Goal: Task Accomplishment & Management: Complete application form

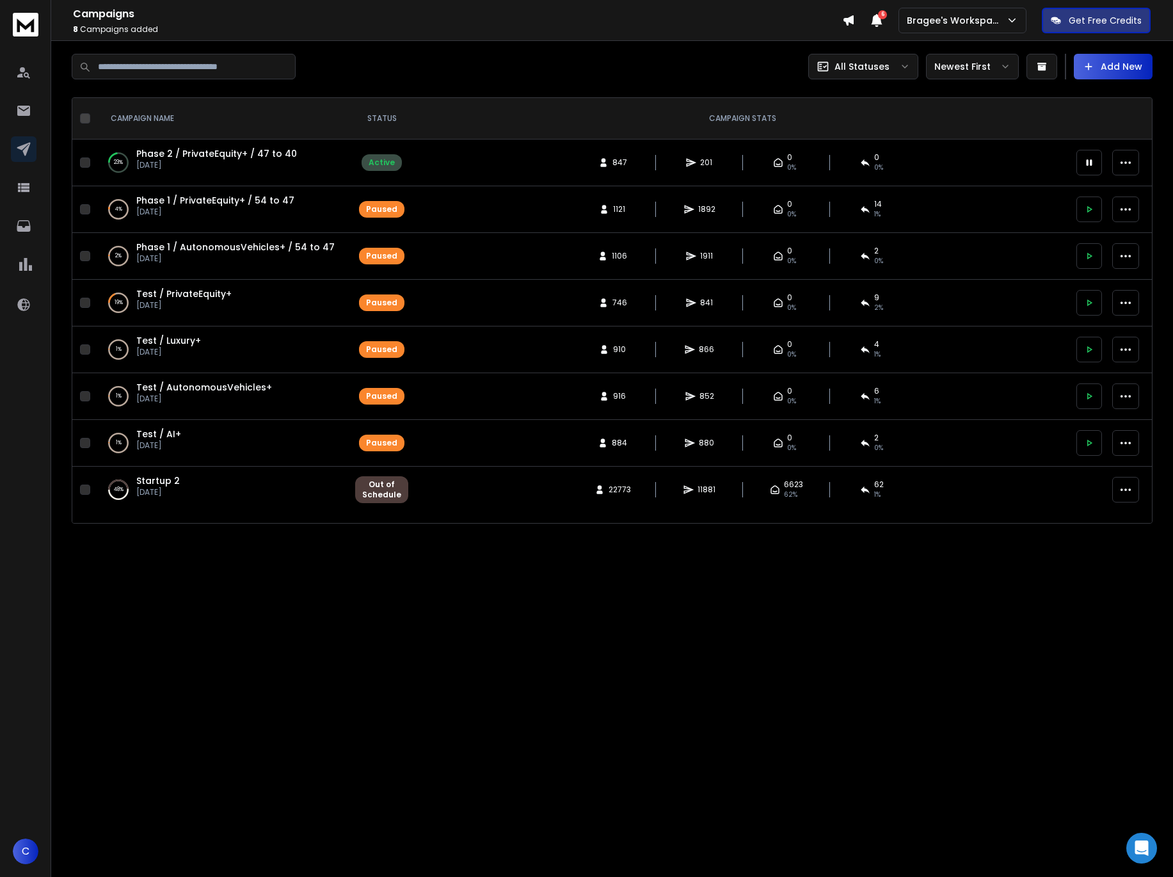
click at [276, 152] on span "Phase 2 / PrivateEquity+ / 47 to 40" at bounding box center [216, 153] width 161 height 13
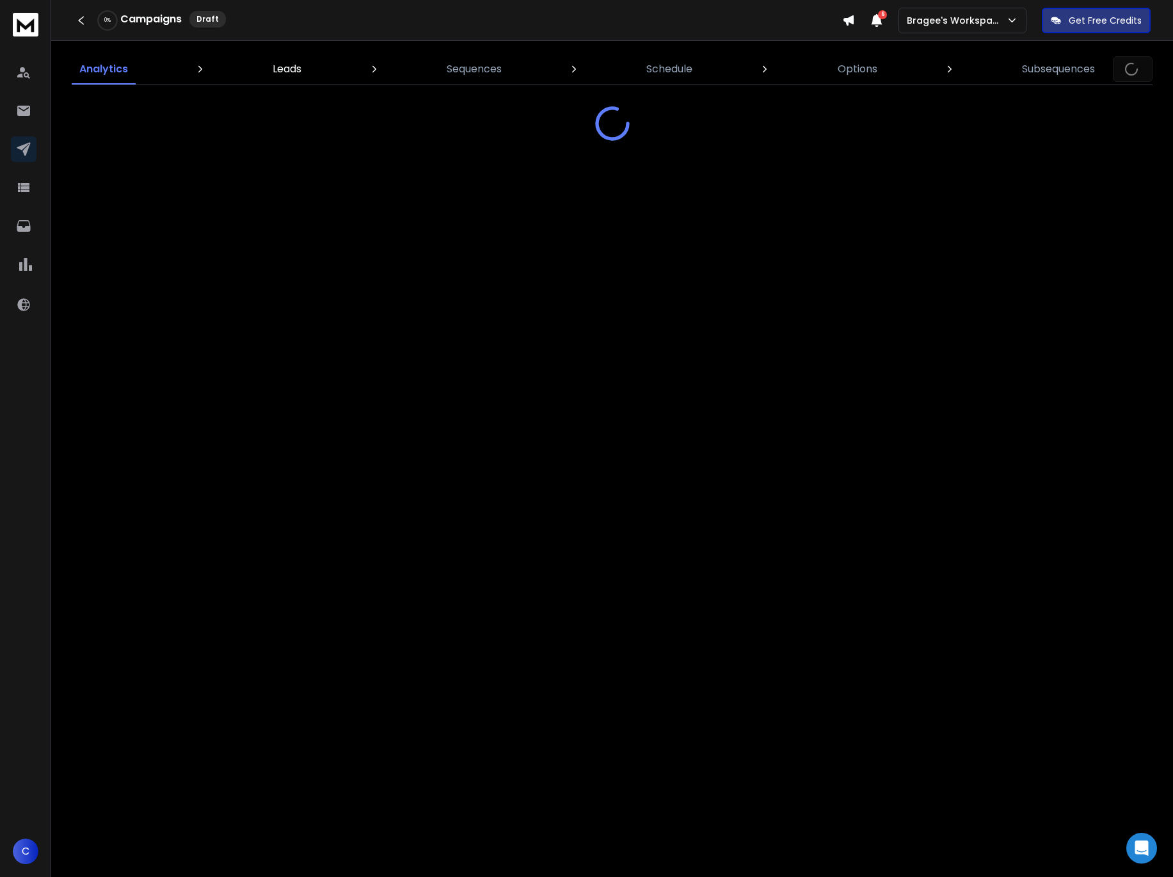
click at [282, 65] on p "Leads" at bounding box center [287, 68] width 29 height 15
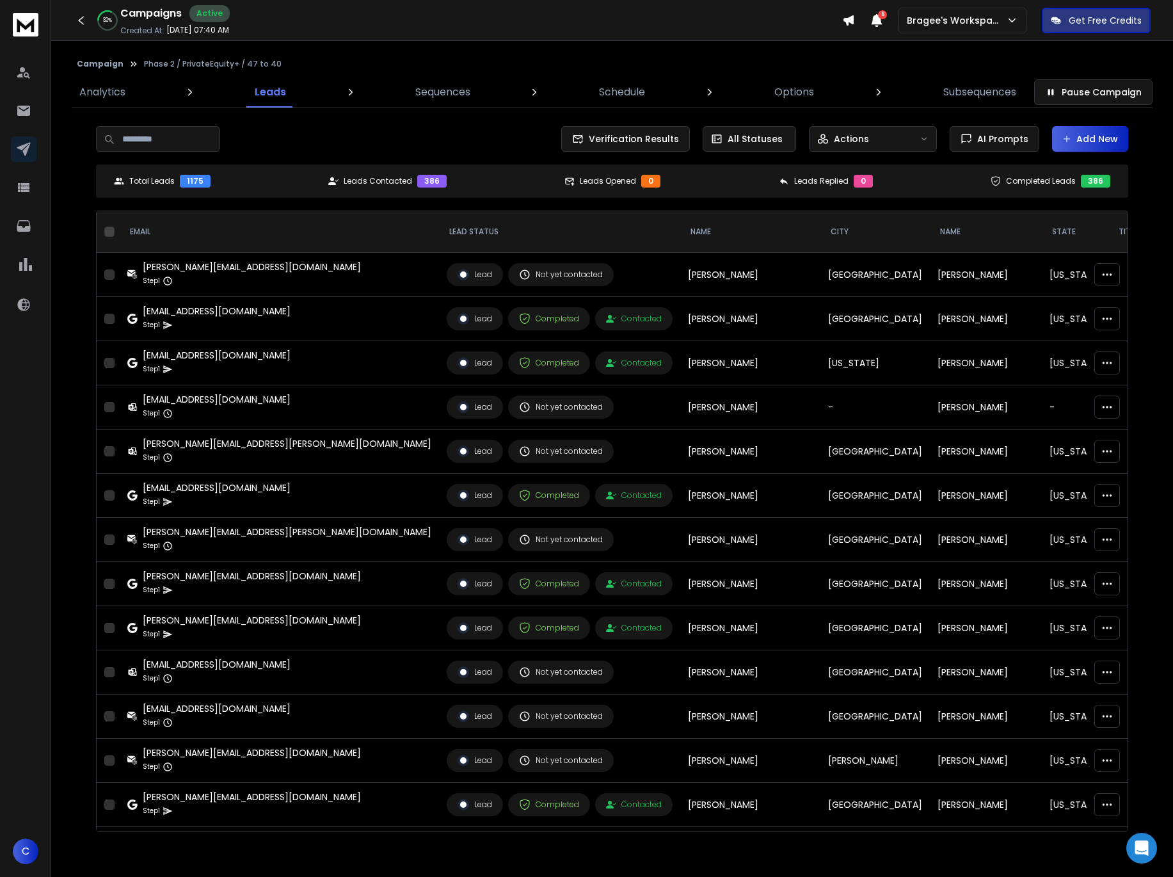
click at [1092, 131] on button "Add New" at bounding box center [1090, 139] width 76 height 26
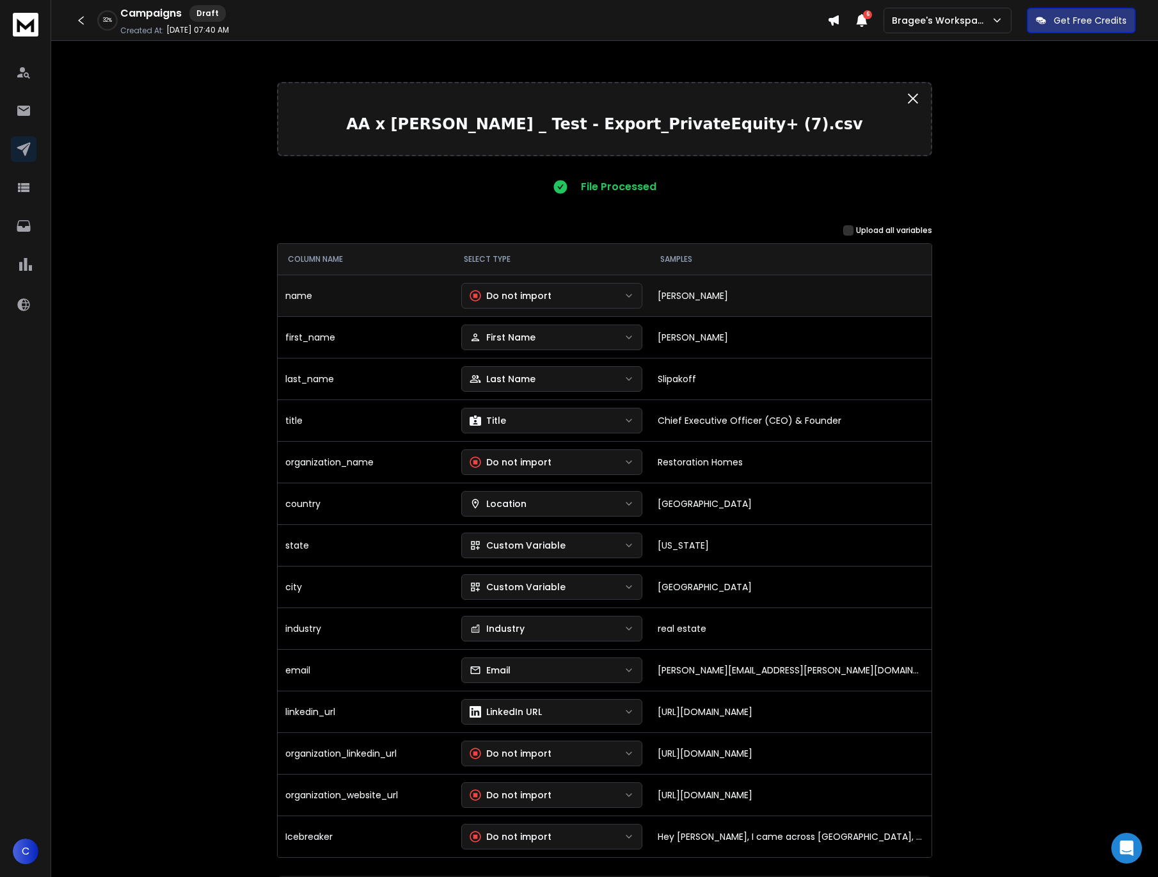
click at [573, 298] on button "Do not import" at bounding box center [552, 296] width 182 height 26
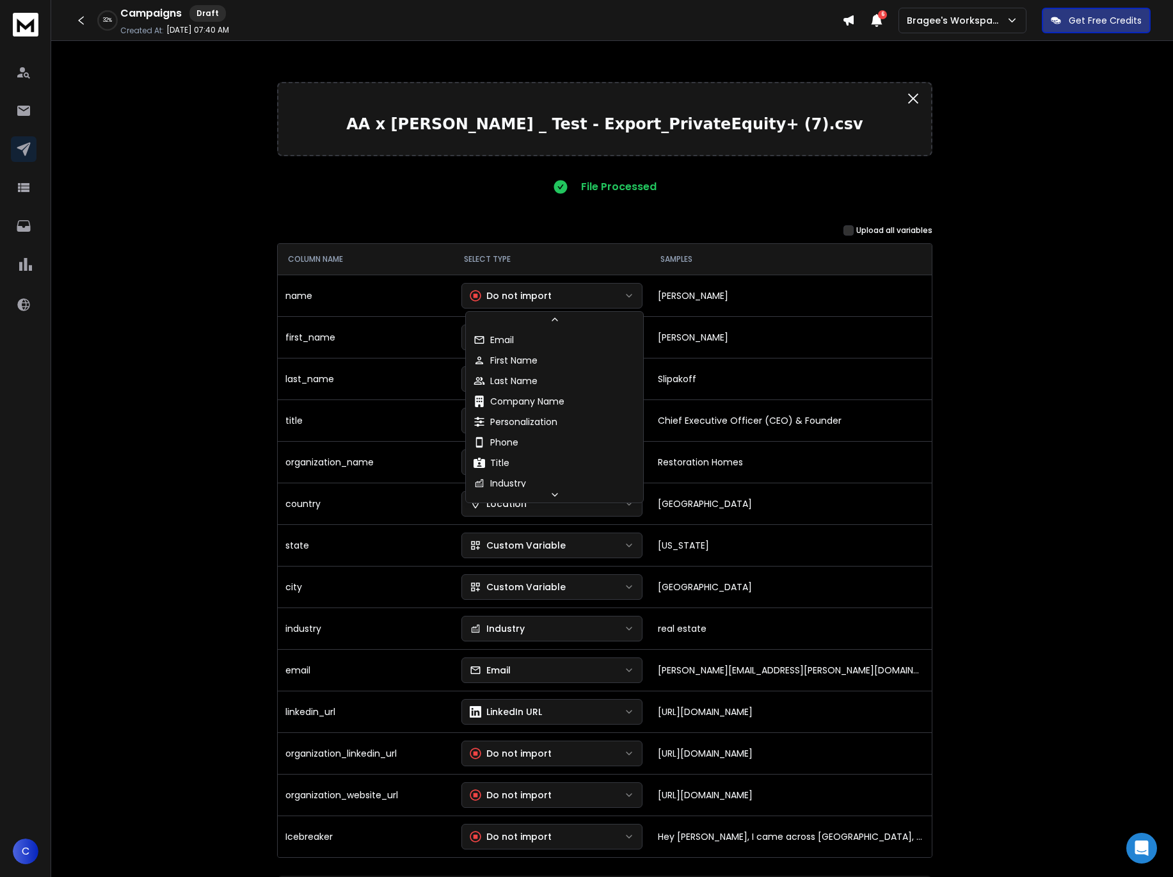
scroll to position [129, 0]
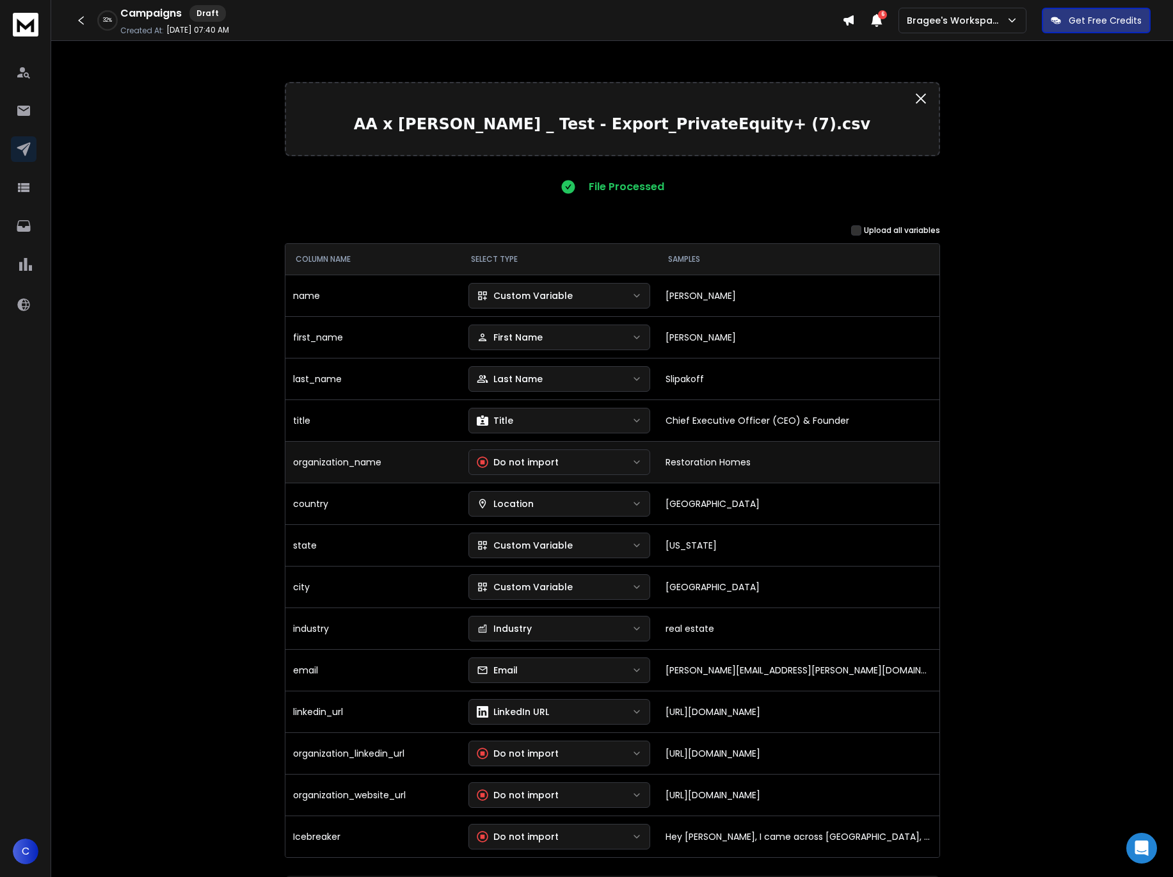
click at [548, 467] on div "Do not import" at bounding box center [518, 462] width 82 height 13
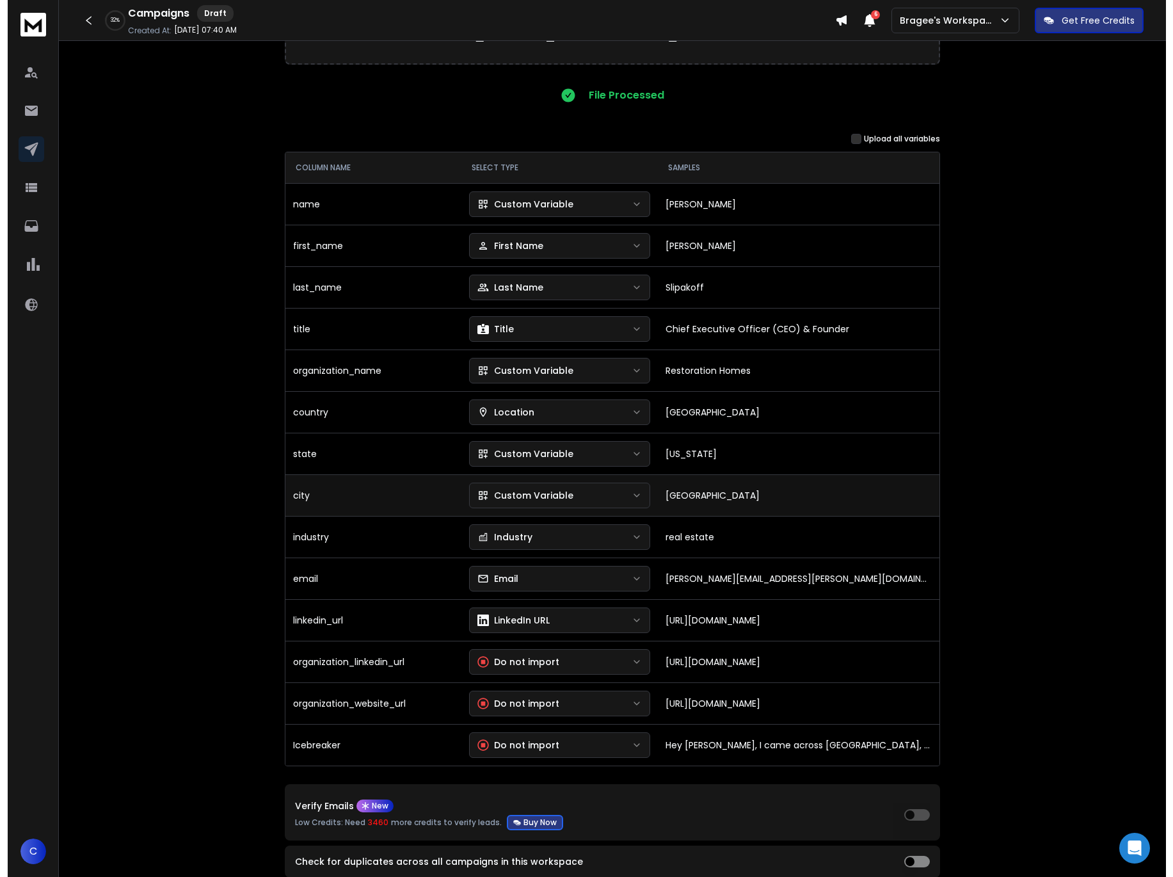
scroll to position [179, 0]
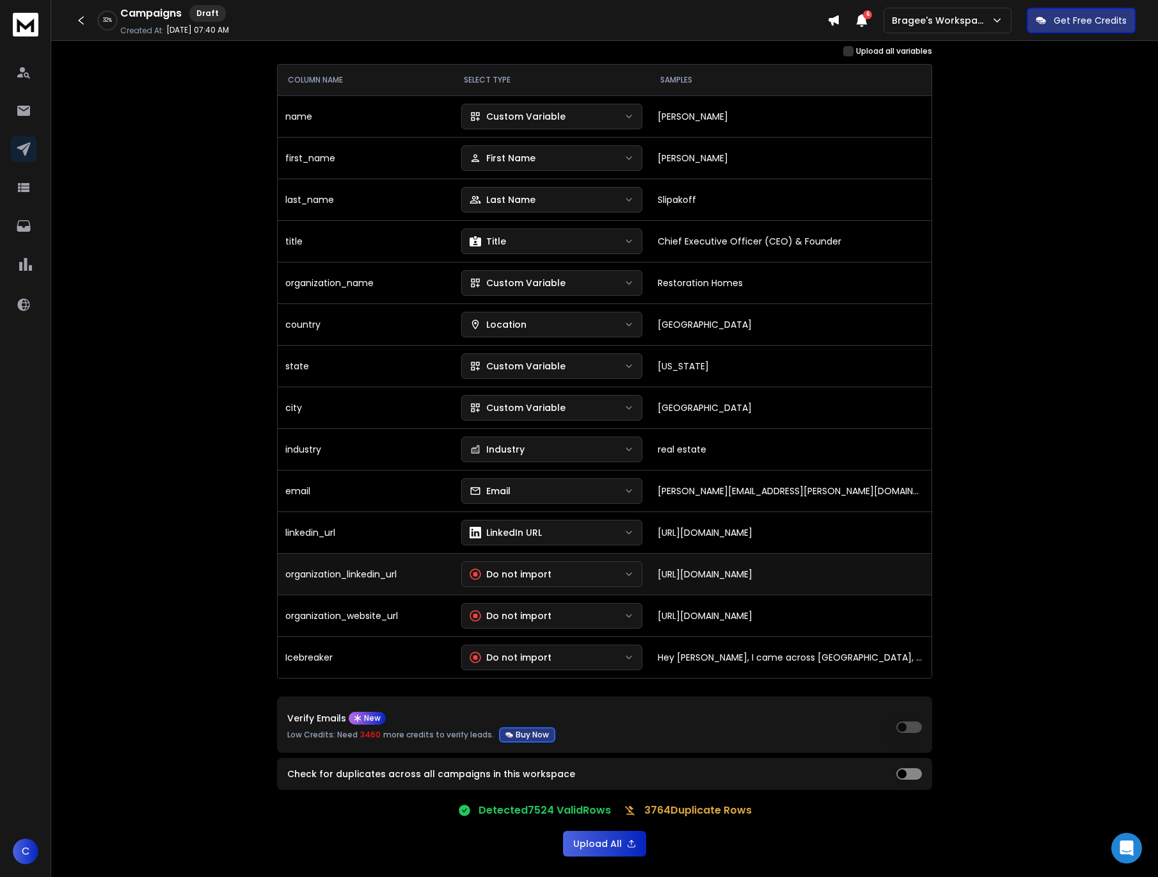
click at [526, 574] on div "Do not import" at bounding box center [511, 574] width 82 height 13
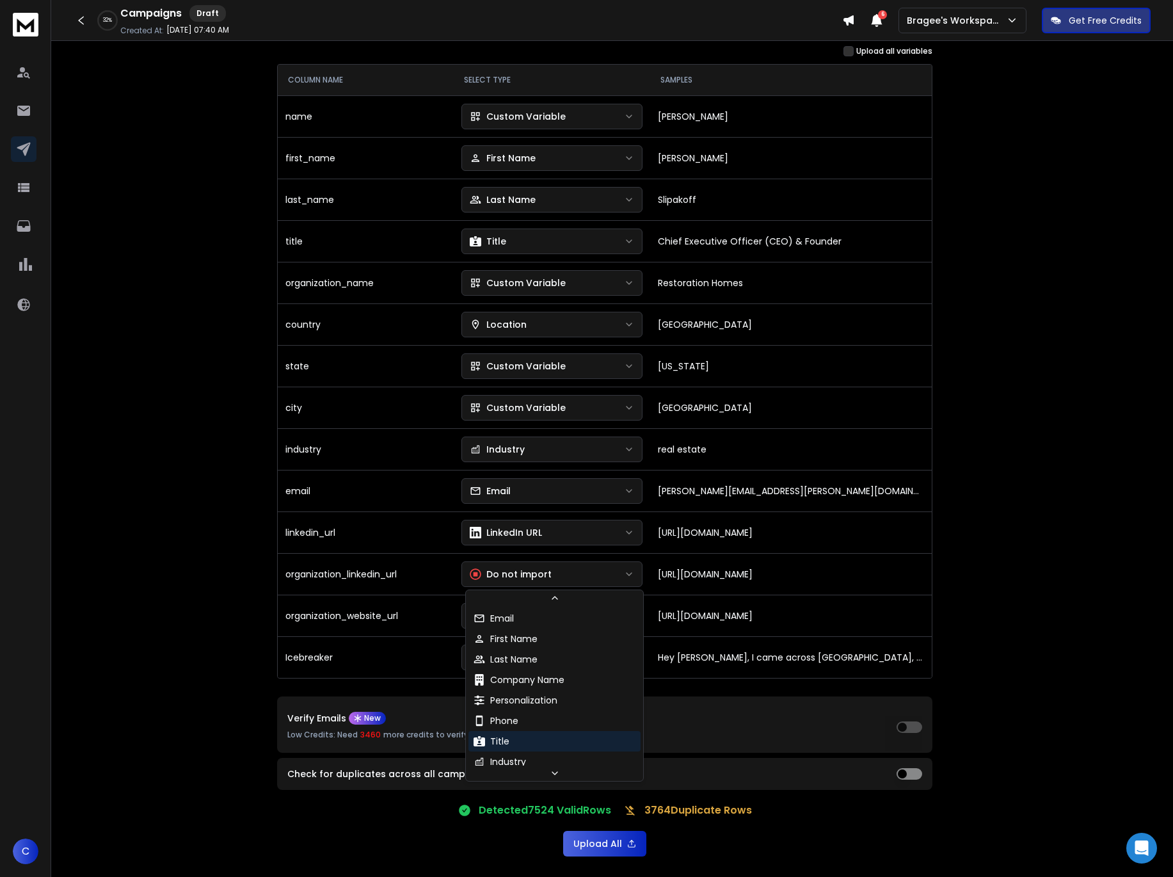
scroll to position [129, 0]
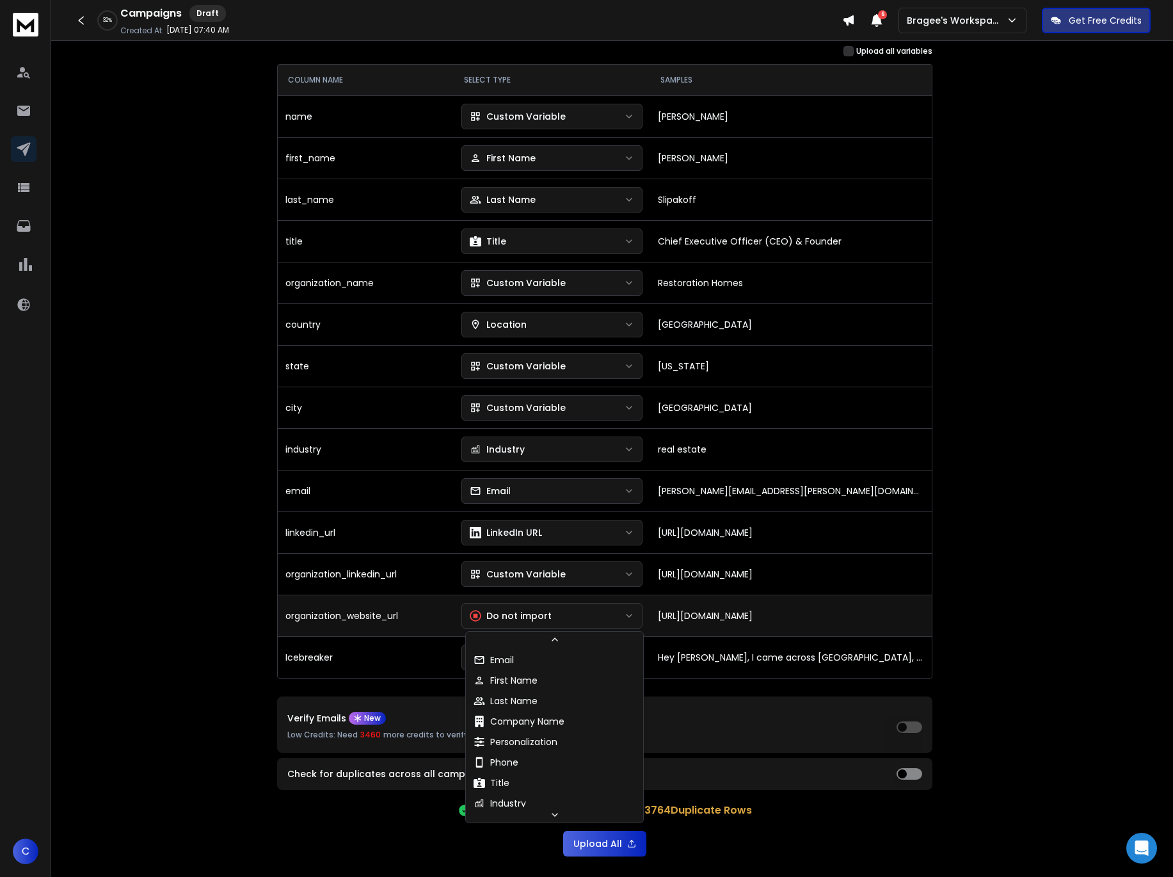
click at [545, 623] on button "Do not import" at bounding box center [552, 616] width 182 height 26
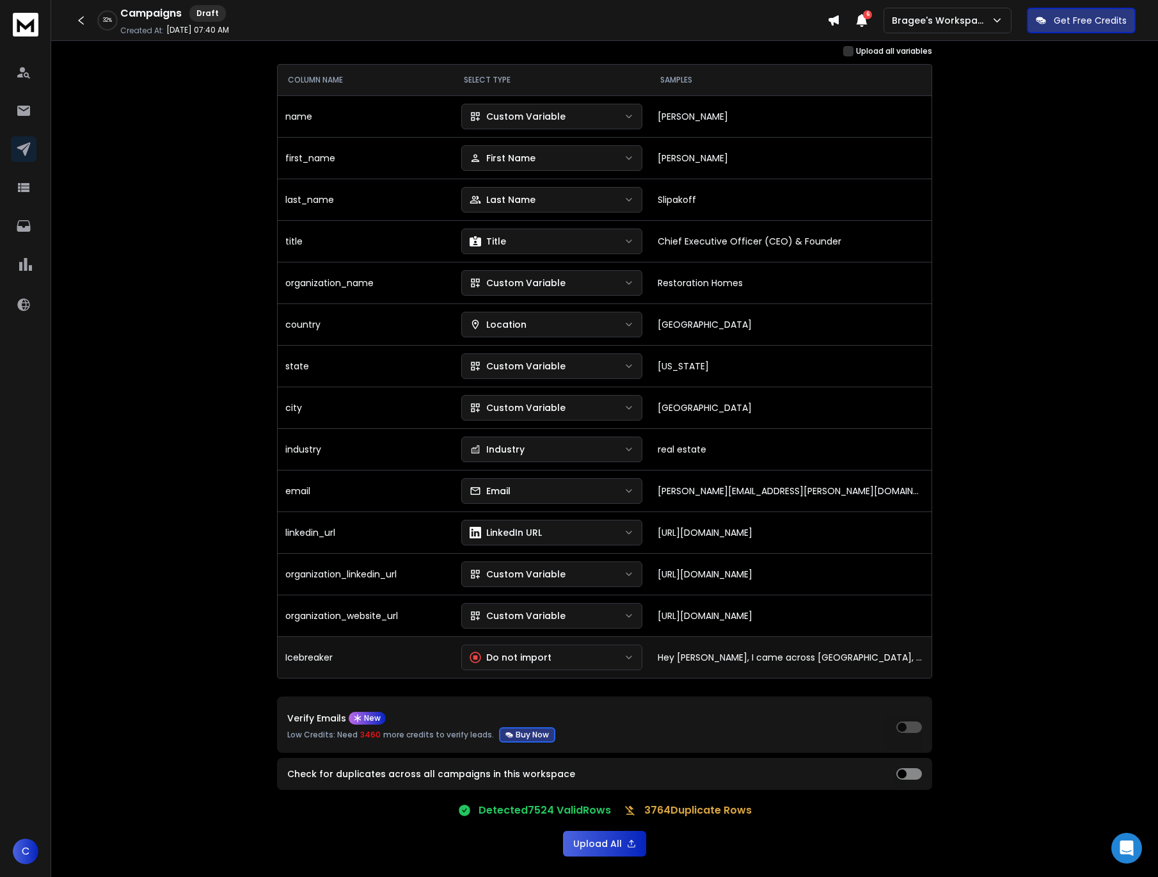
click at [527, 652] on div "Do not import" at bounding box center [511, 657] width 82 height 13
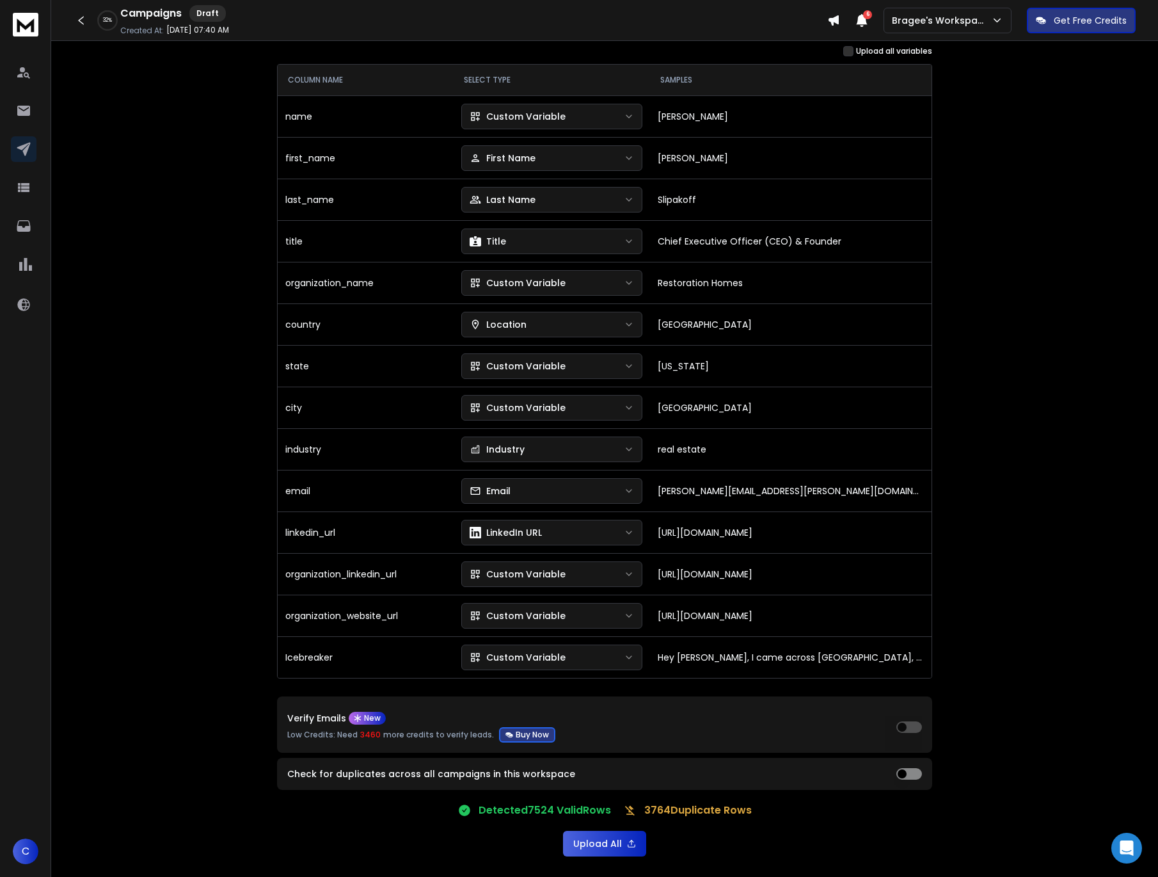
click at [913, 774] on button "Check for duplicates across all campaigns in this workspace" at bounding box center [910, 774] width 26 height 12
click at [627, 848] on button "Upload All" at bounding box center [604, 844] width 83 height 26
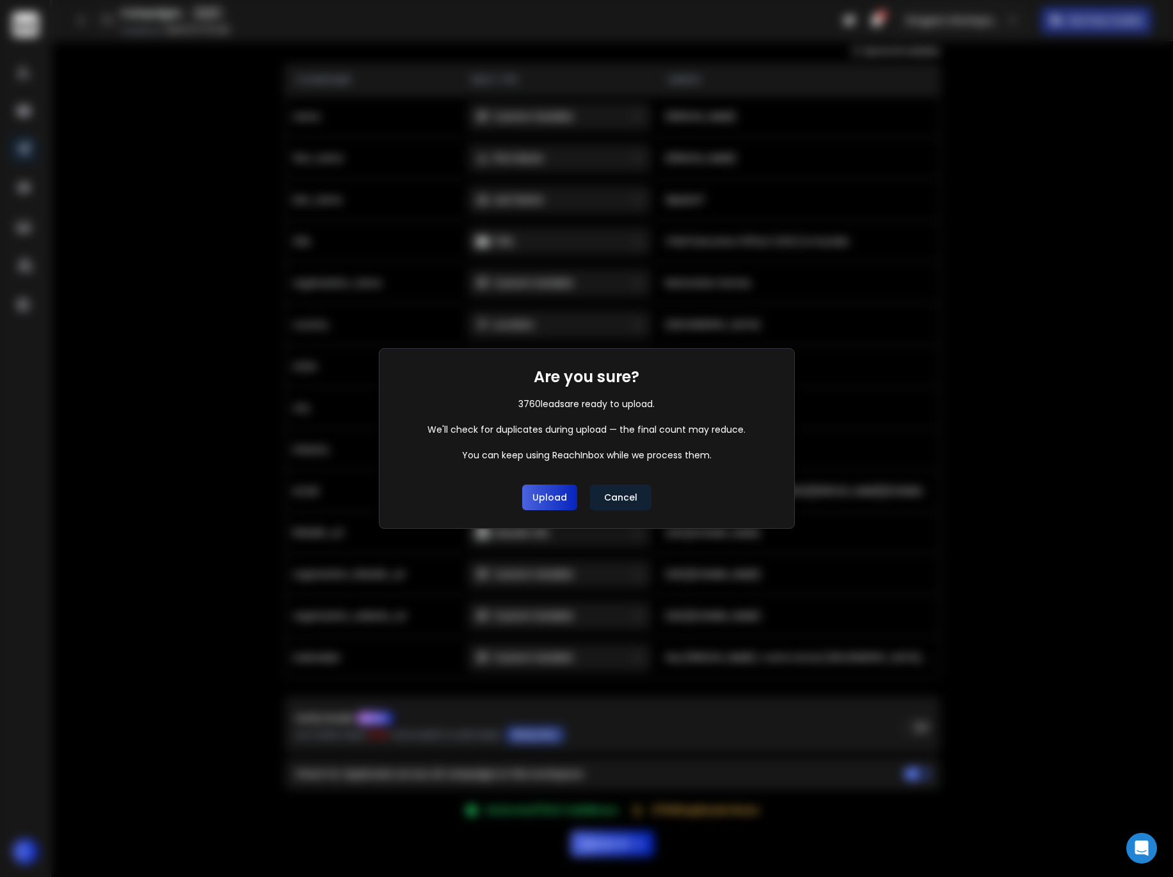
click at [550, 495] on button "Upload" at bounding box center [549, 497] width 55 height 26
